Goal: Navigation & Orientation: Find specific page/section

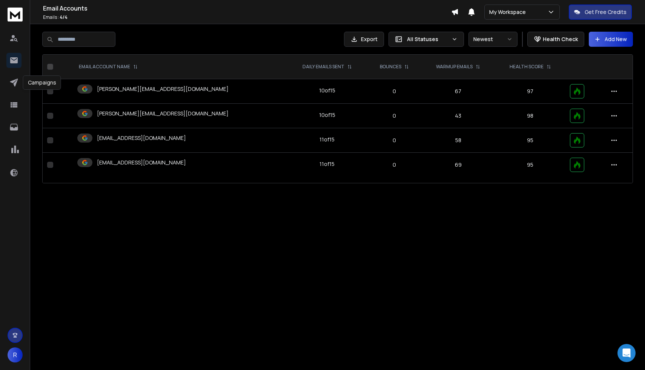
click at [5, 81] on div "R" at bounding box center [15, 185] width 30 height 370
click at [13, 86] on icon at bounding box center [13, 82] width 9 height 9
